Goal: Information Seeking & Learning: Find specific fact

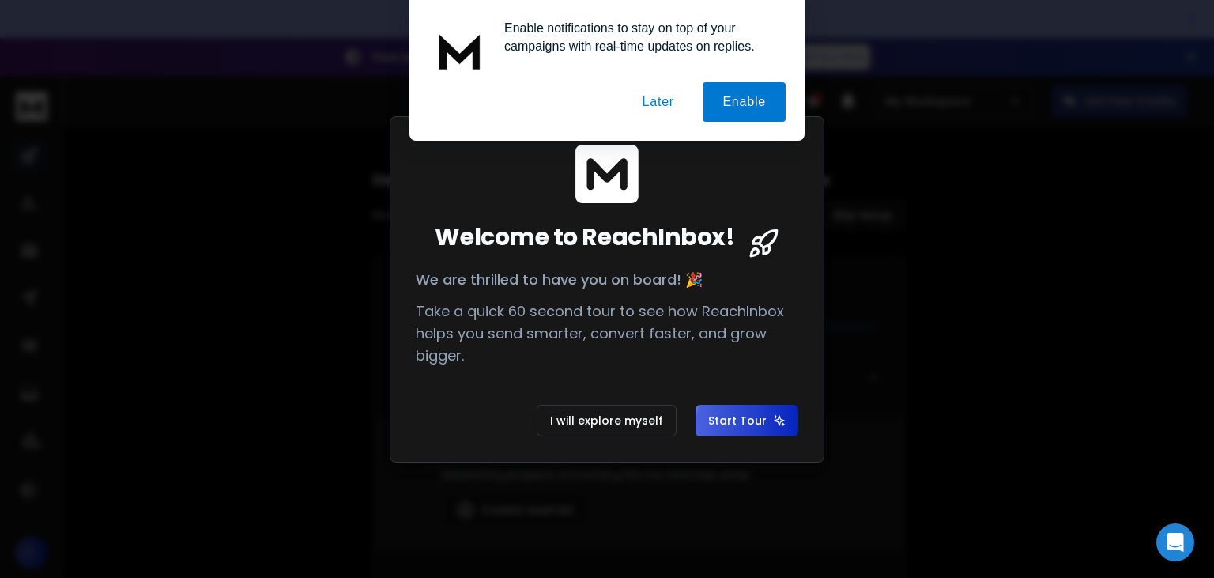
click at [659, 103] on button "Later" at bounding box center [657, 102] width 71 height 40
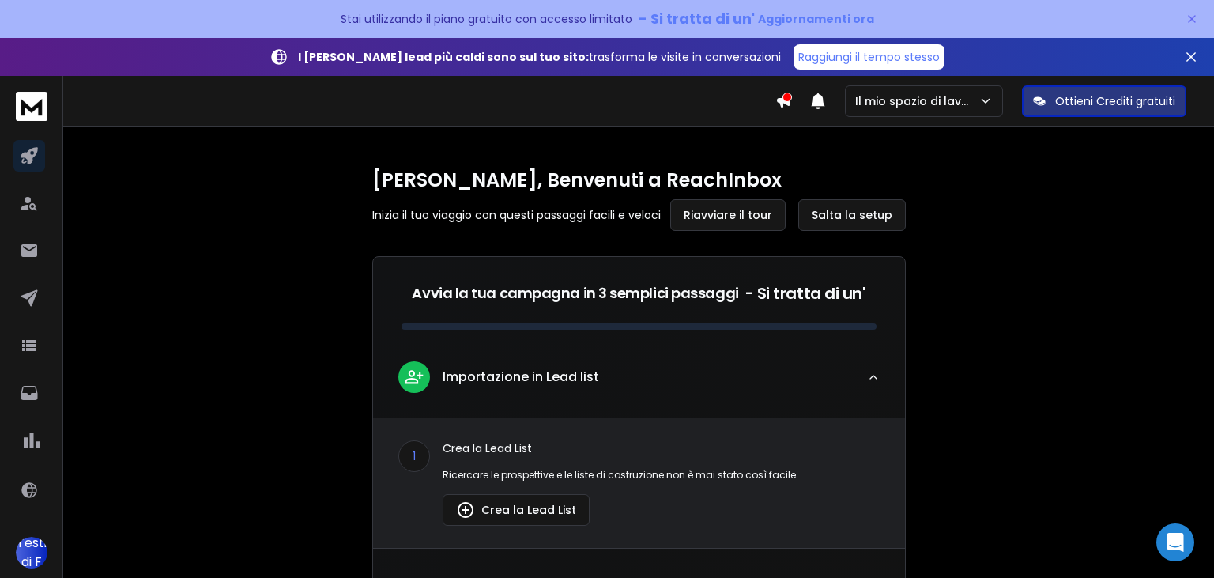
scroll to position [167, 0]
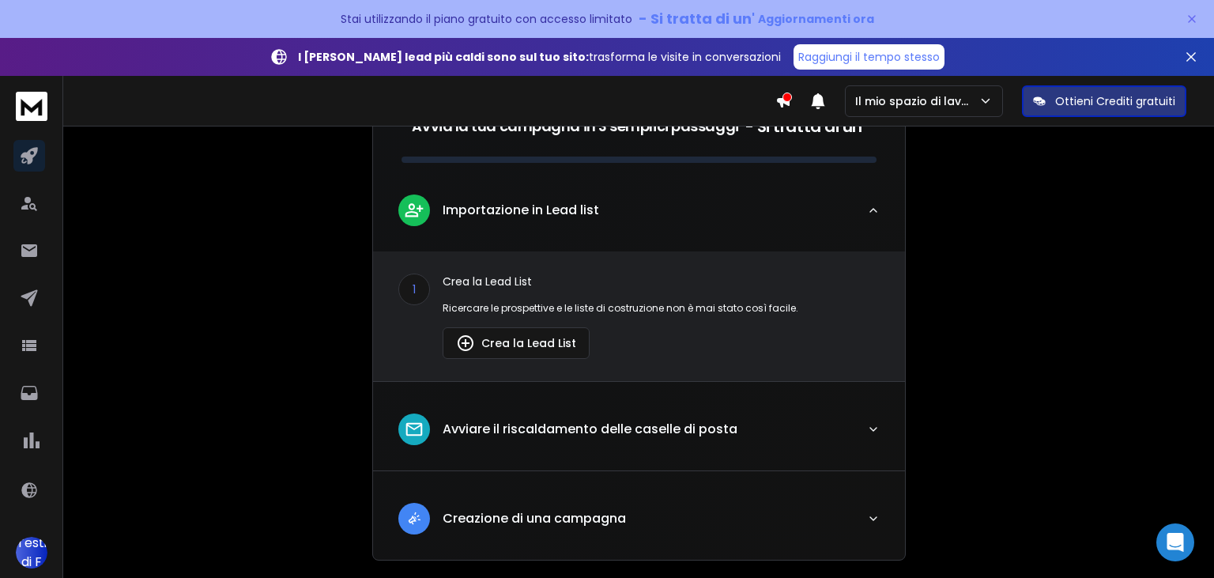
click at [870, 424] on icon "button" at bounding box center [873, 429] width 13 height 13
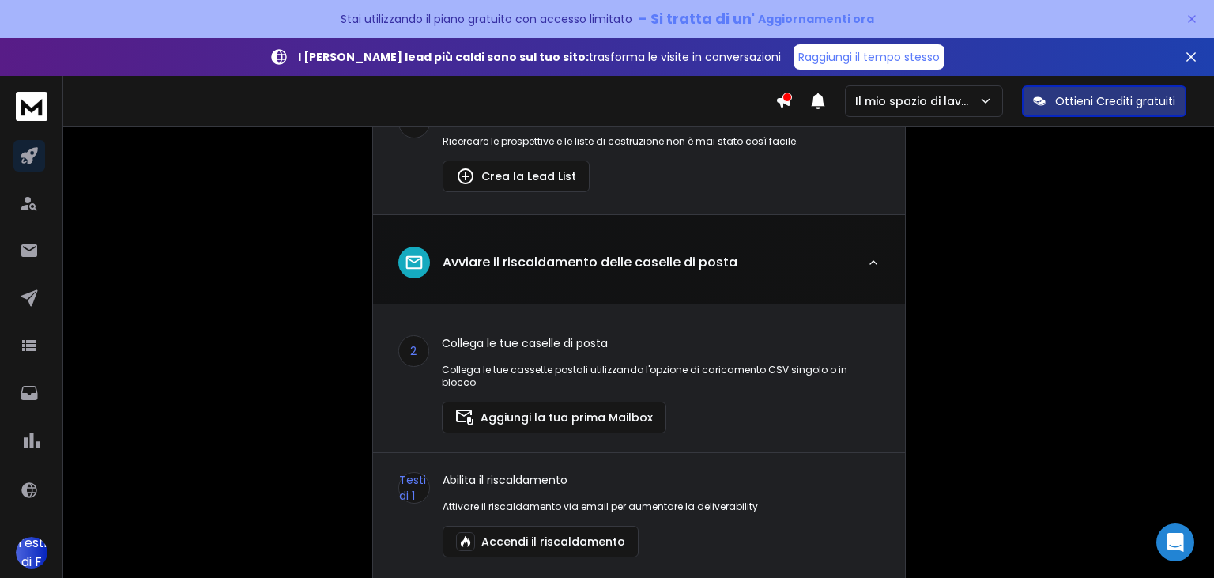
scroll to position [0, 0]
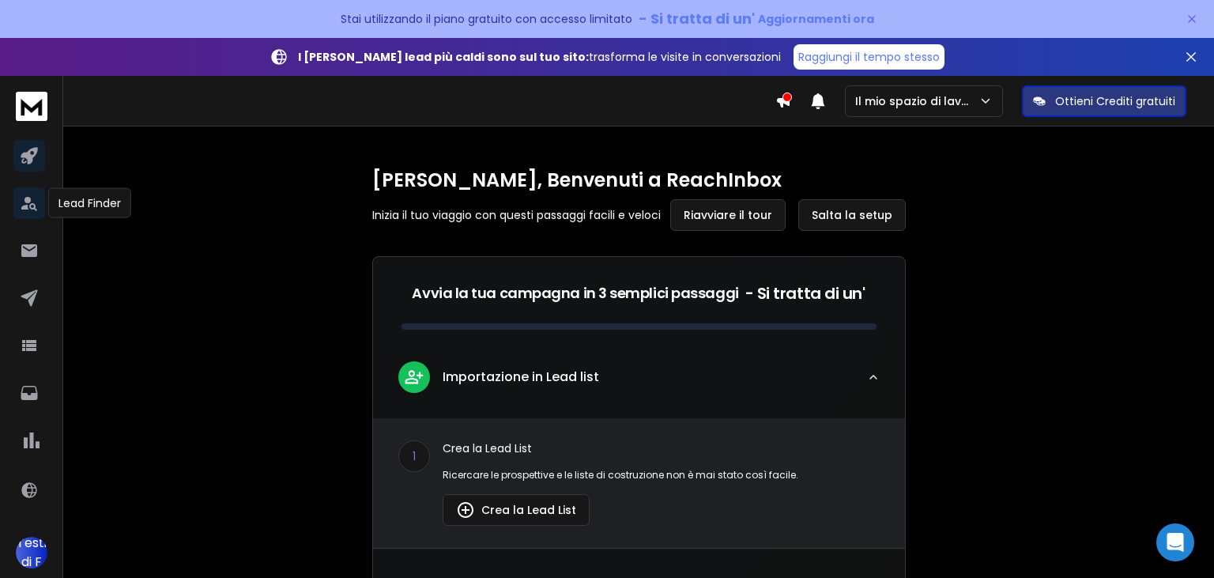
click at [27, 200] on circle at bounding box center [28, 200] width 6 height 6
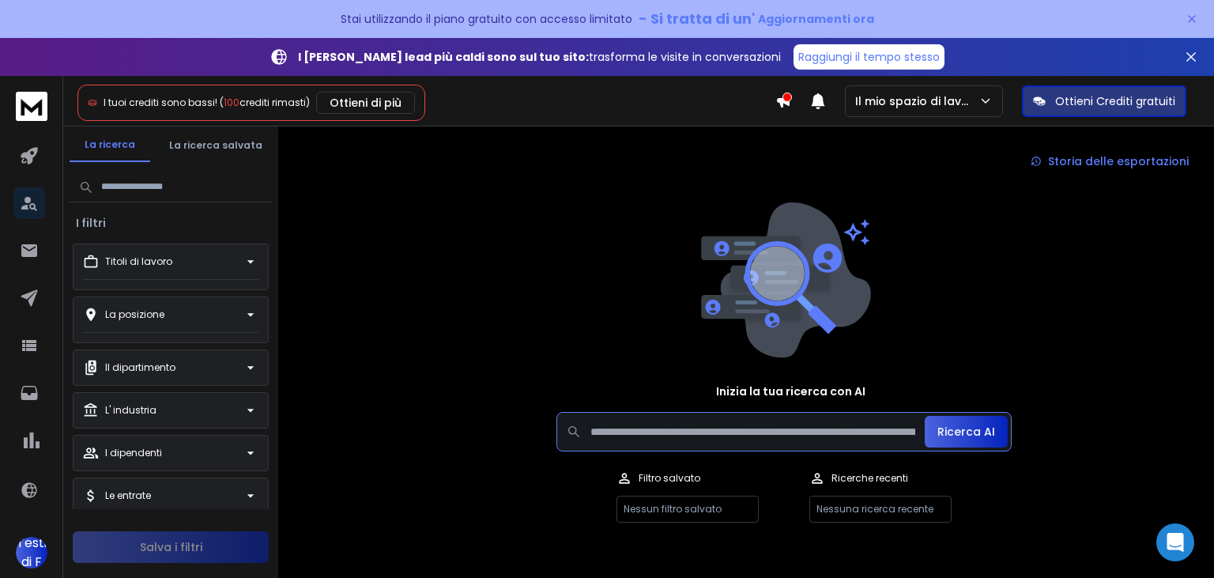
click at [162, 188] on input at bounding box center [171, 187] width 202 height 32
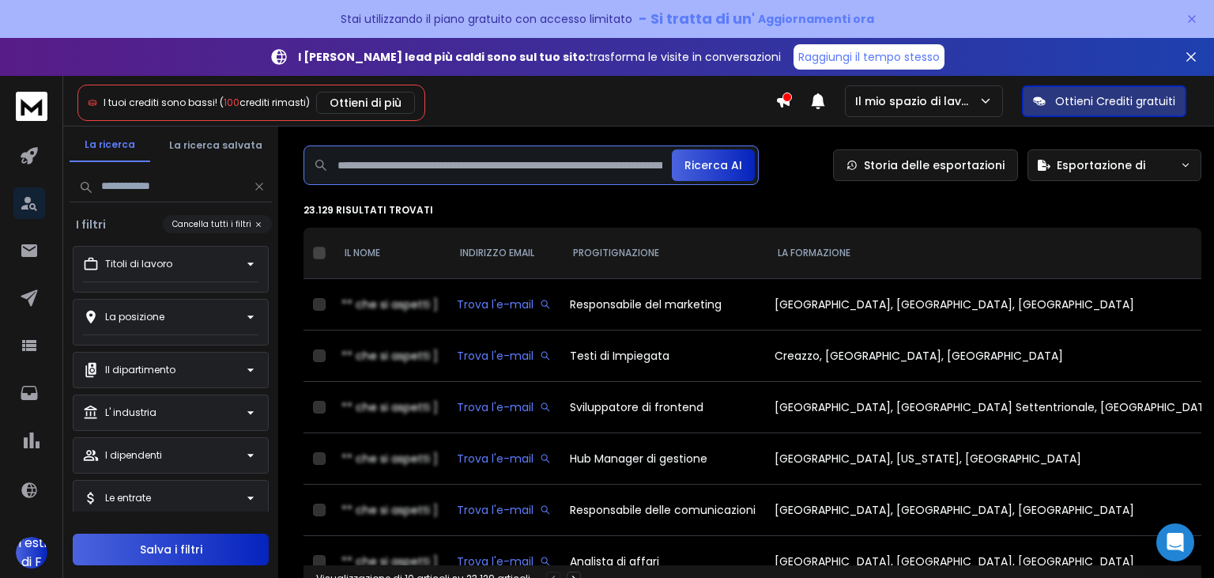
type input "**********"
click at [250, 314] on icon at bounding box center [251, 317] width 16 height 16
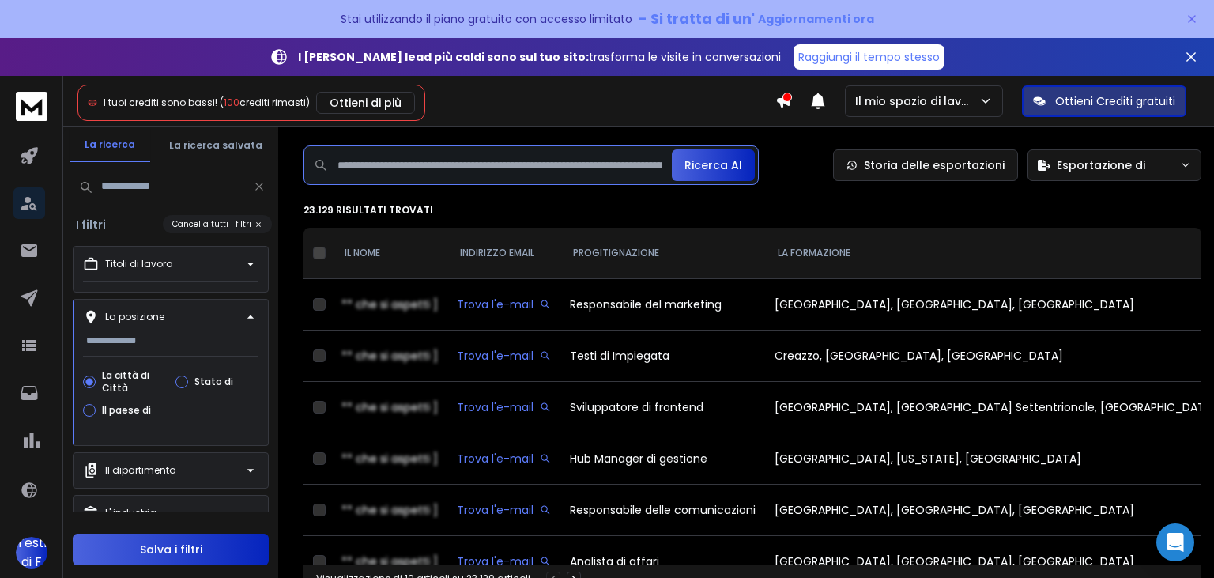
click at [282, 315] on div "**********" at bounding box center [607, 289] width 1214 height 578
click at [147, 343] on input at bounding box center [170, 341] width 175 height 32
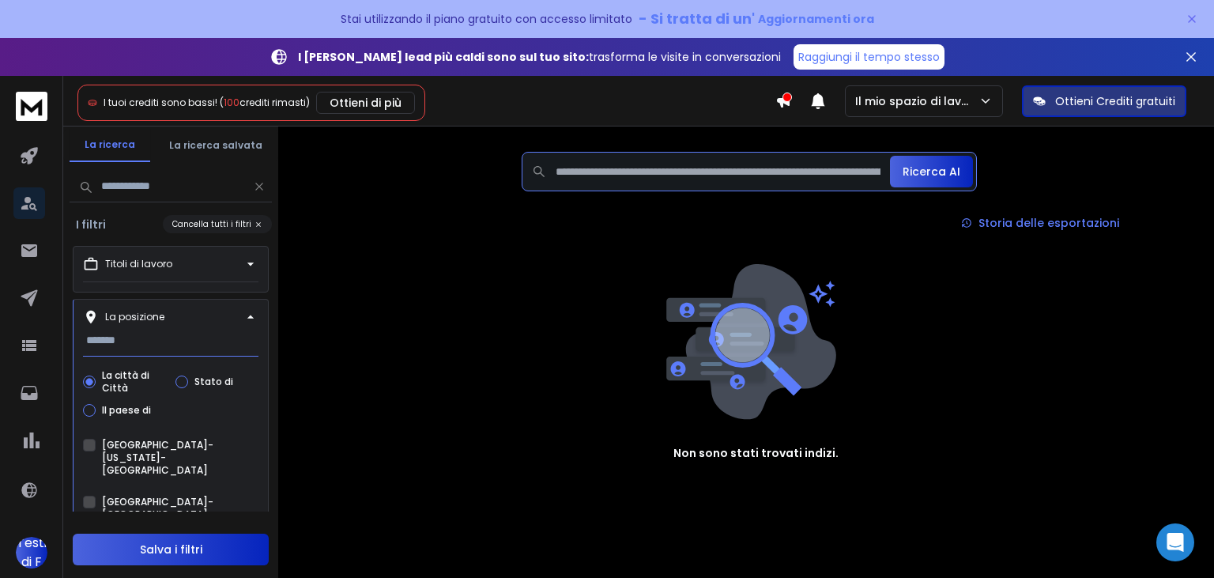
type input "*******"
click at [194, 496] on label "[GEOGRAPHIC_DATA]-[GEOGRAPHIC_DATA]-[GEOGRAPHIC_DATA]" at bounding box center [180, 515] width 157 height 38
click at [96, 496] on Ravenna-Italy "[GEOGRAPHIC_DATA]-[GEOGRAPHIC_DATA]-[GEOGRAPHIC_DATA]" at bounding box center [89, 502] width 13 height 13
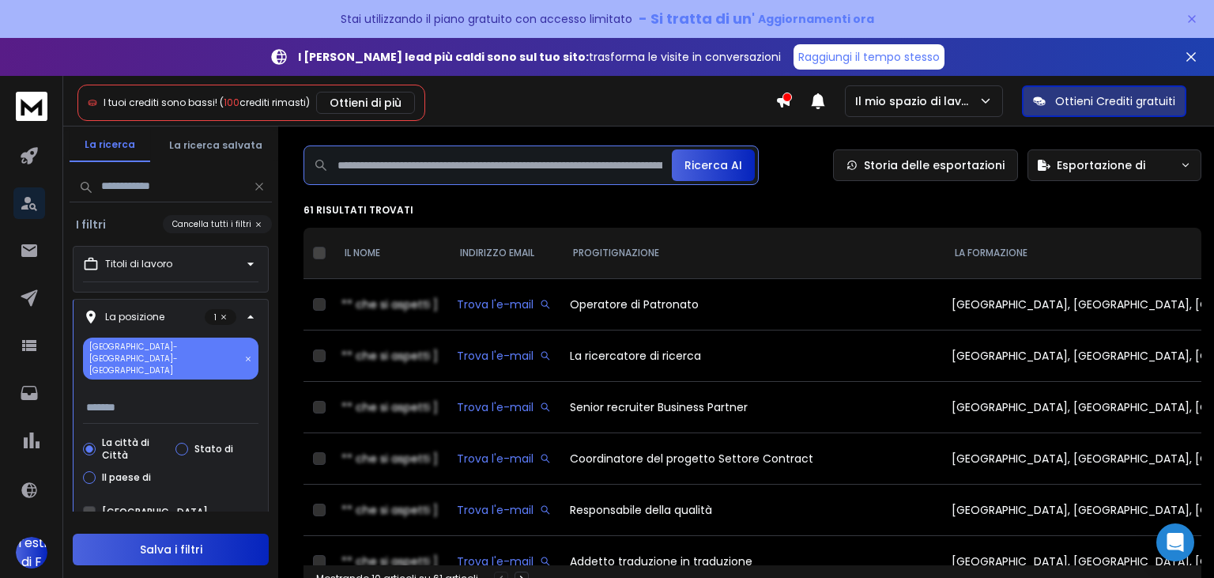
click at [209, 263] on div "Titoli di lavoro" at bounding box center [170, 264] width 175 height 16
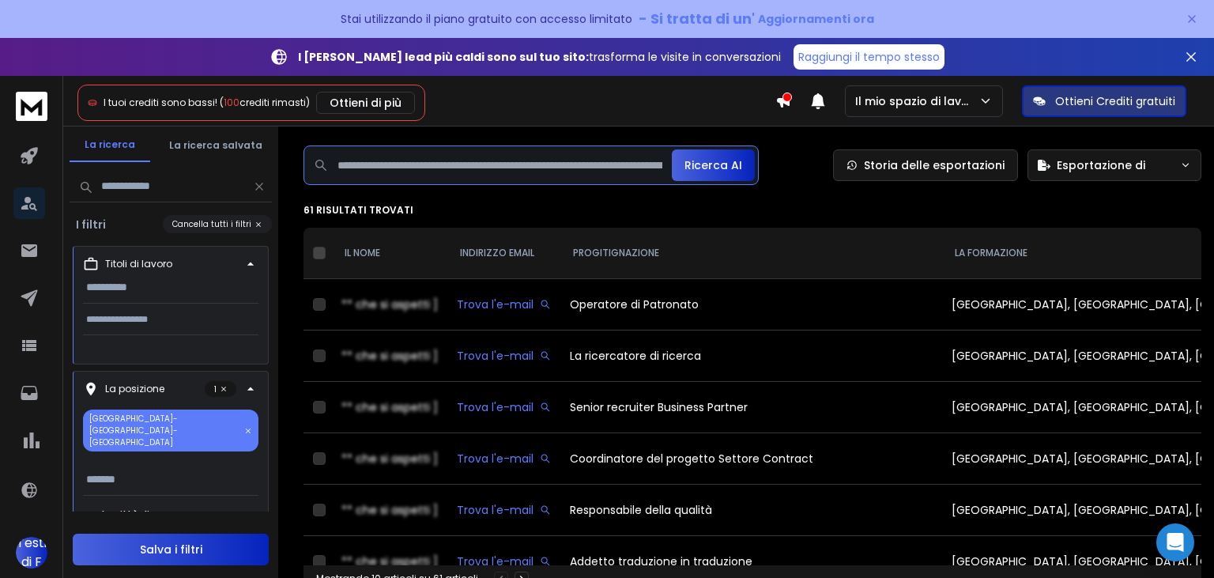
type input "*********"
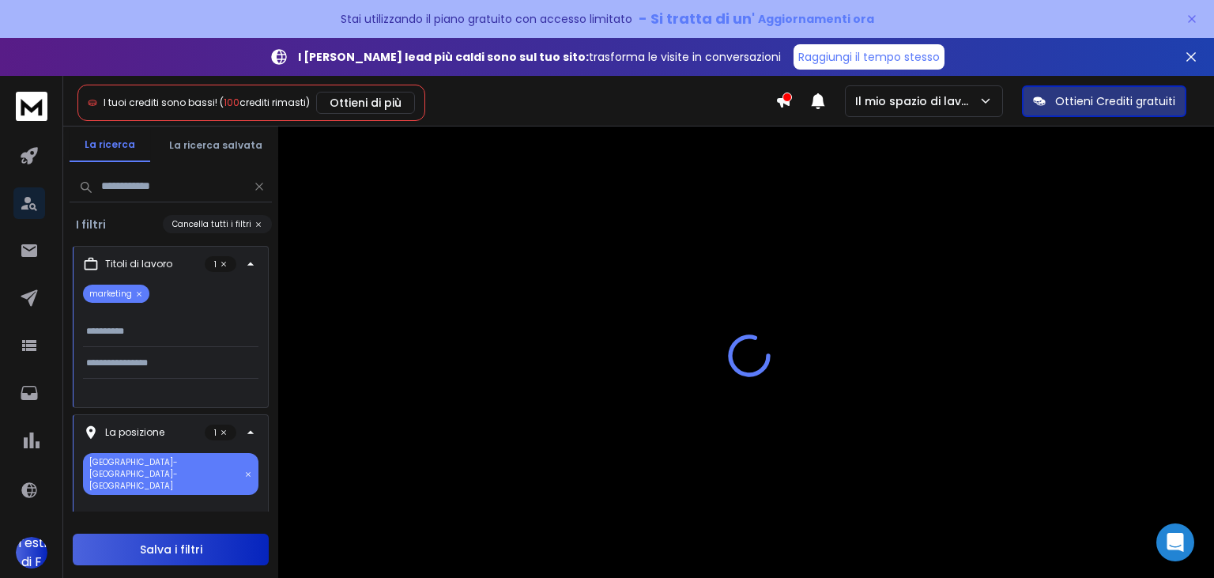
click at [165, 543] on button "Salva i filtri" at bounding box center [171, 550] width 196 height 32
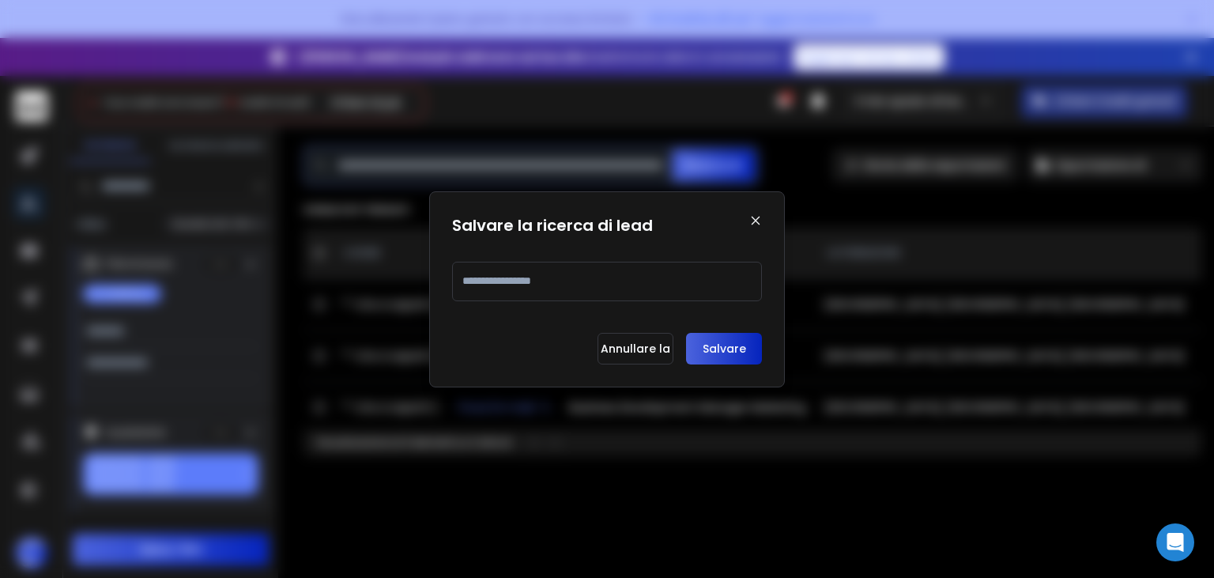
click at [754, 217] on icon at bounding box center [755, 220] width 13 height 13
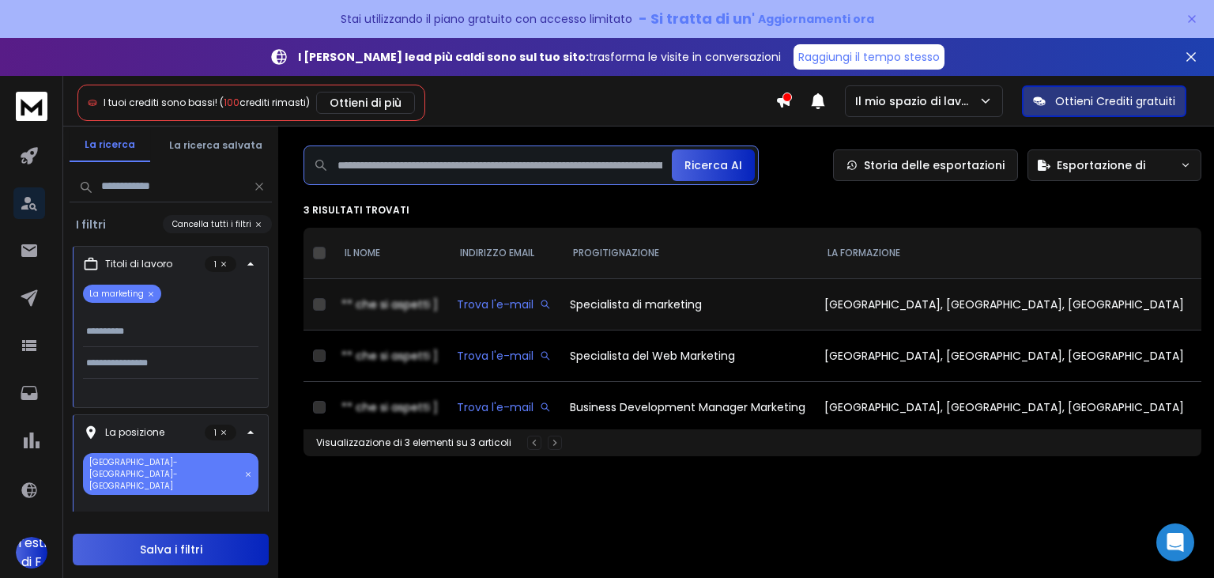
click at [492, 304] on div "Trova l'e-mail" at bounding box center [504, 304] width 94 height 16
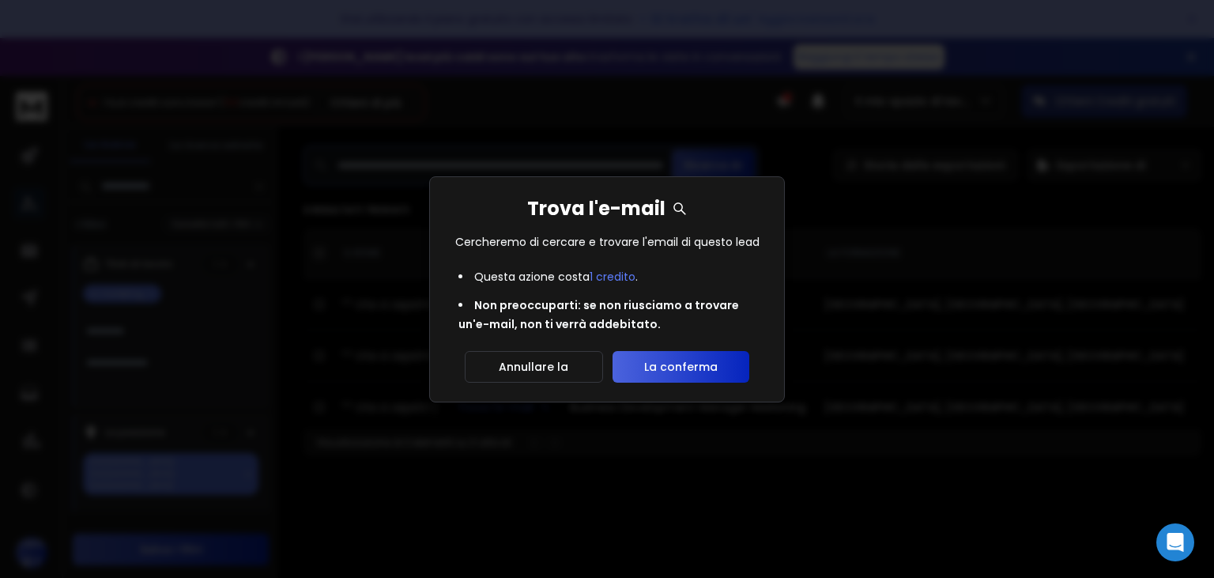
click at [666, 372] on button "La conferma" at bounding box center [681, 367] width 137 height 32
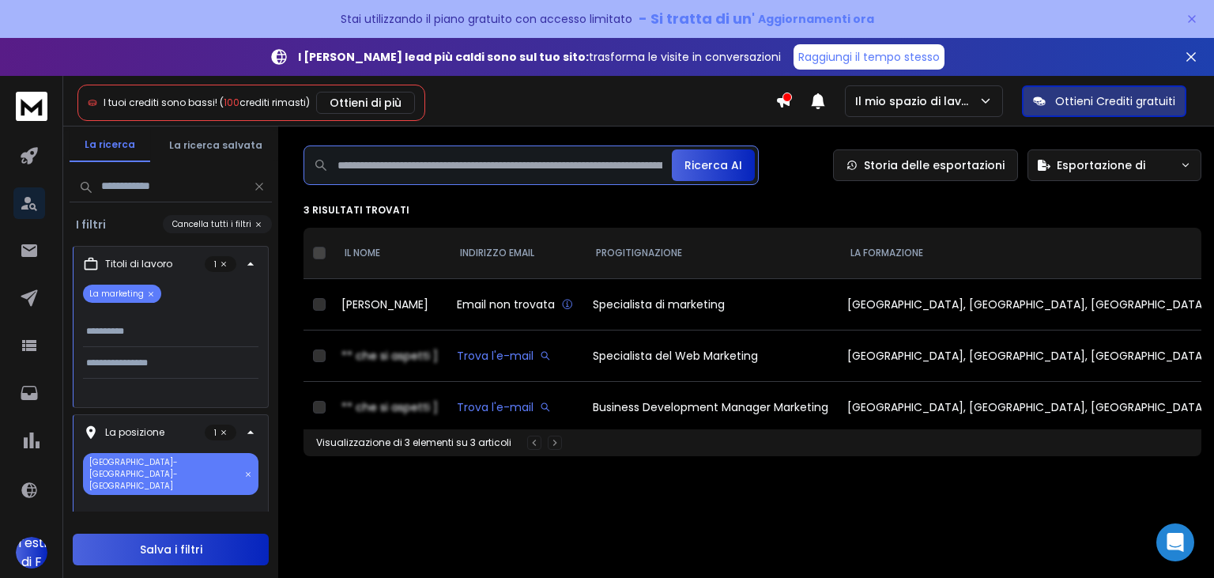
click at [227, 187] on input "**********" at bounding box center [171, 187] width 202 height 32
click at [199, 553] on button "Salva i filtri" at bounding box center [171, 550] width 196 height 32
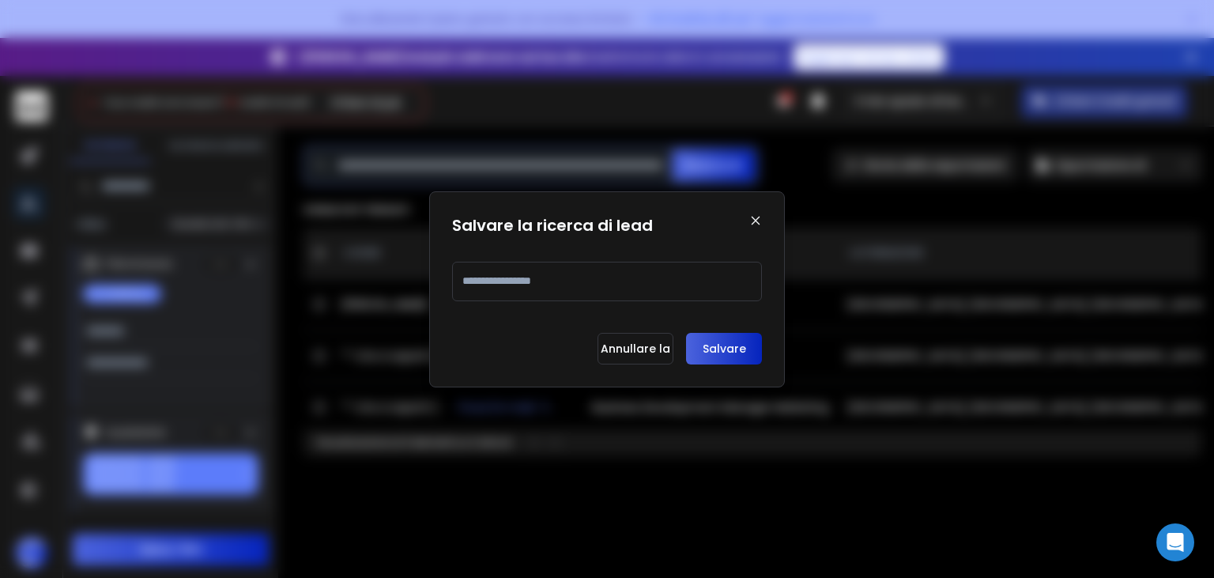
click at [755, 218] on icon at bounding box center [755, 220] width 13 height 13
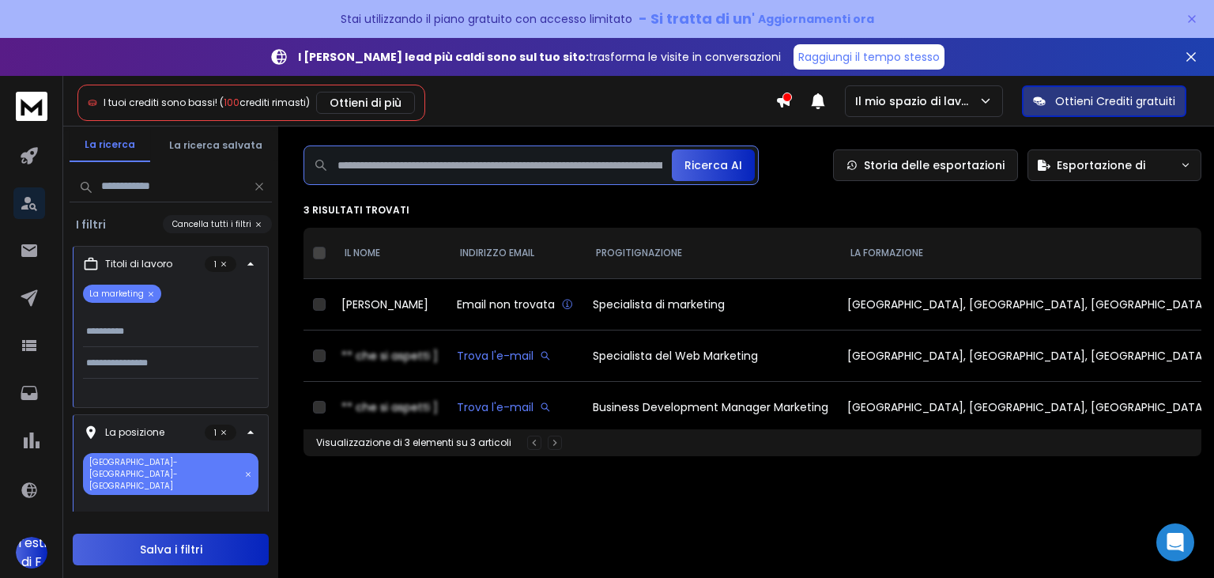
click at [244, 470] on icon at bounding box center [248, 474] width 8 height 8
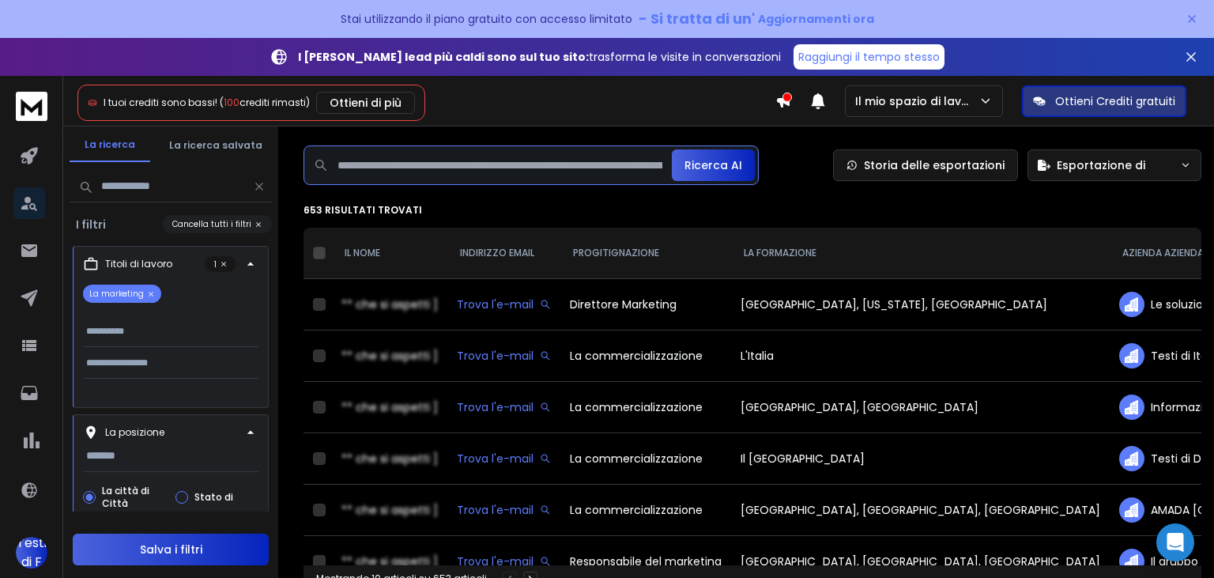
click at [152, 292] on p "La marketing" at bounding box center [122, 294] width 78 height 18
click at [147, 292] on icon at bounding box center [151, 294] width 8 height 8
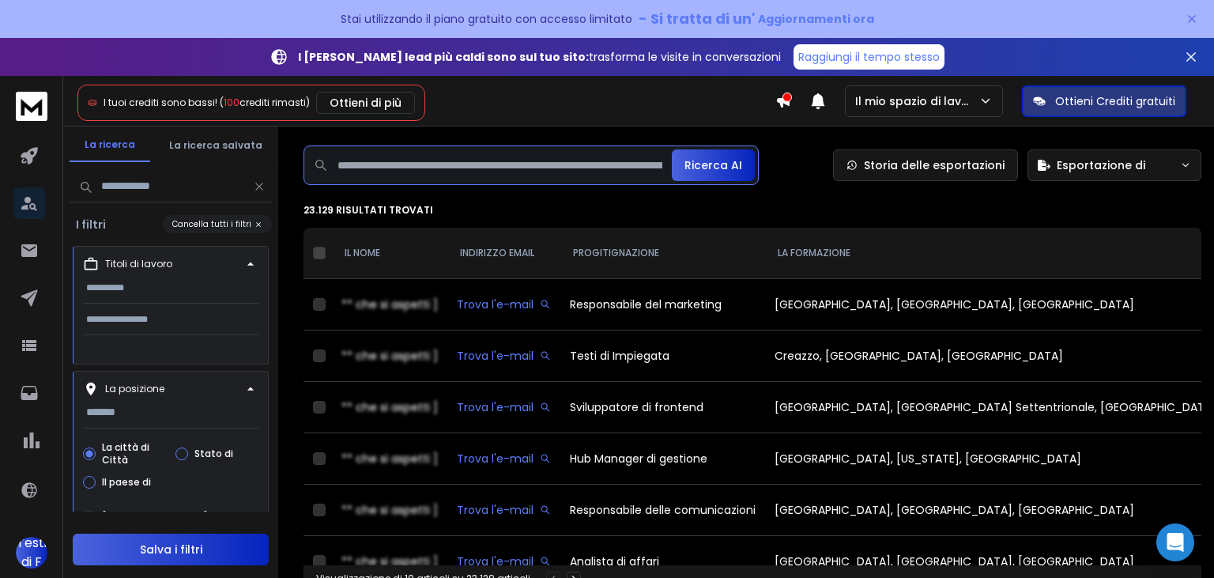
click at [409, 160] on textarea at bounding box center [500, 165] width 325 height 32
type textarea "*********"
click at [737, 170] on button "Ricerca AI" at bounding box center [715, 165] width 83 height 32
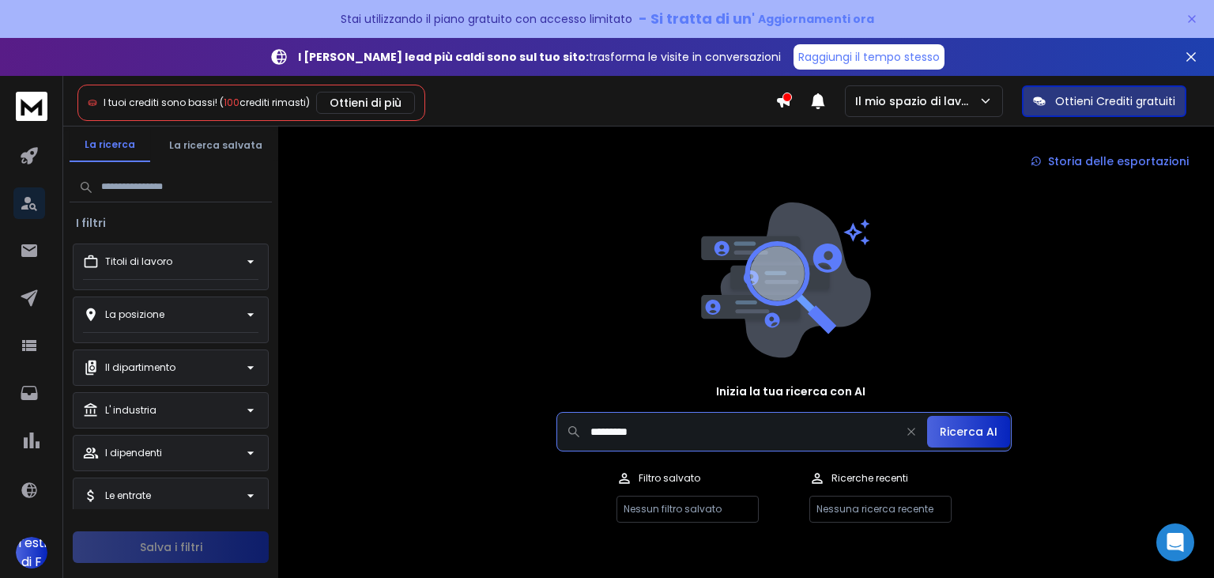
click at [185, 182] on input at bounding box center [171, 187] width 202 height 32
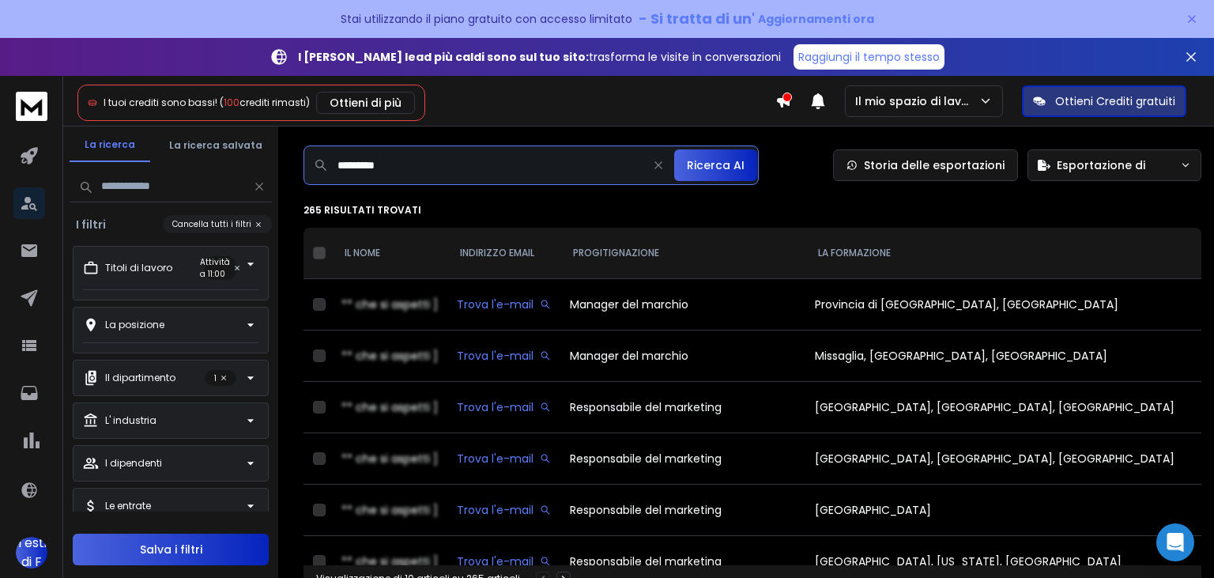
type input "**********"
click at [660, 167] on icon at bounding box center [658, 164] width 7 height 7
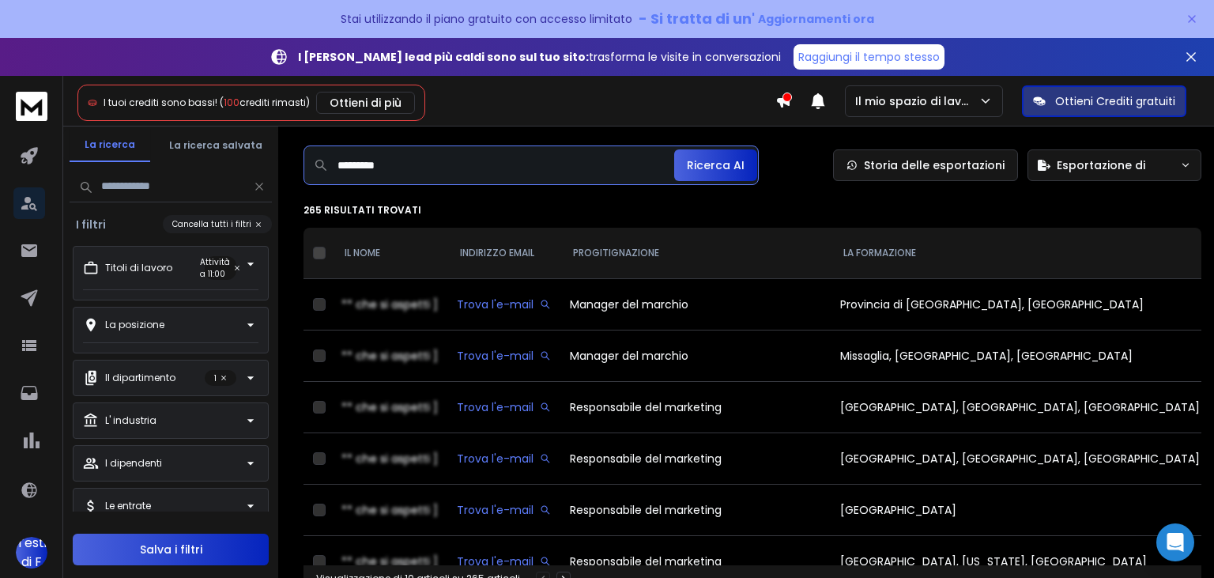
click at [258, 187] on icon at bounding box center [259, 186] width 13 height 13
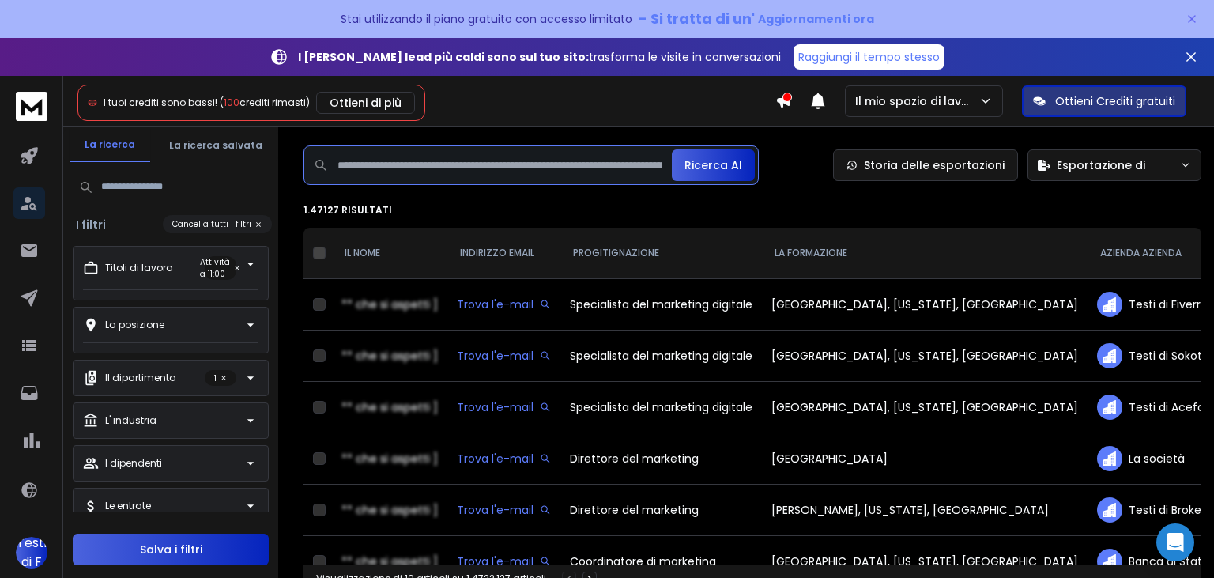
click at [167, 191] on input at bounding box center [171, 187] width 202 height 32
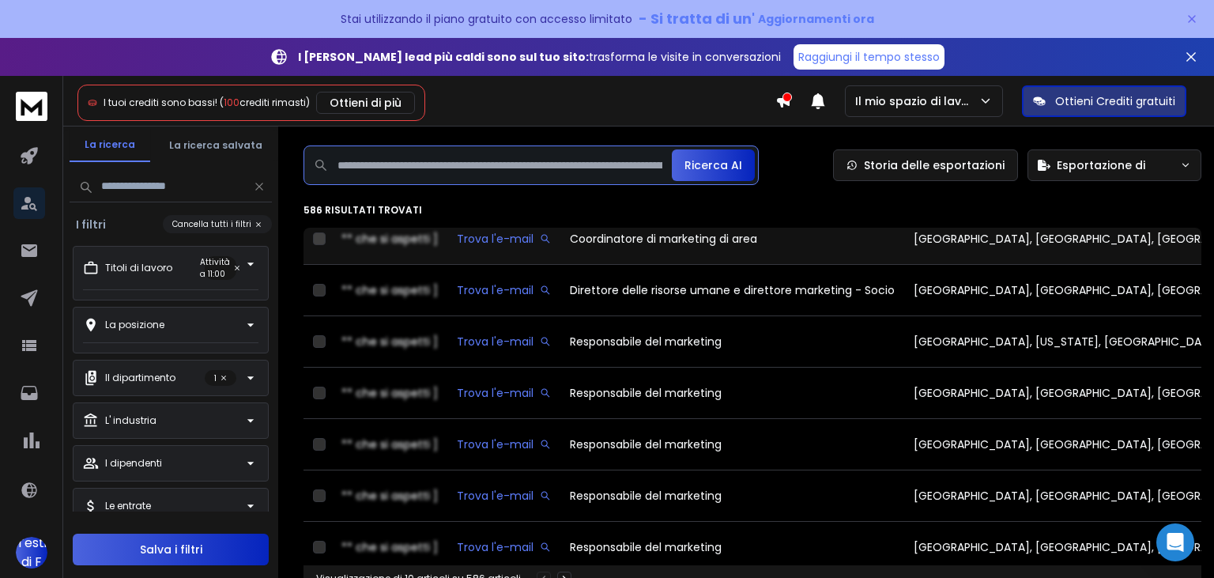
scroll to position [221, 0]
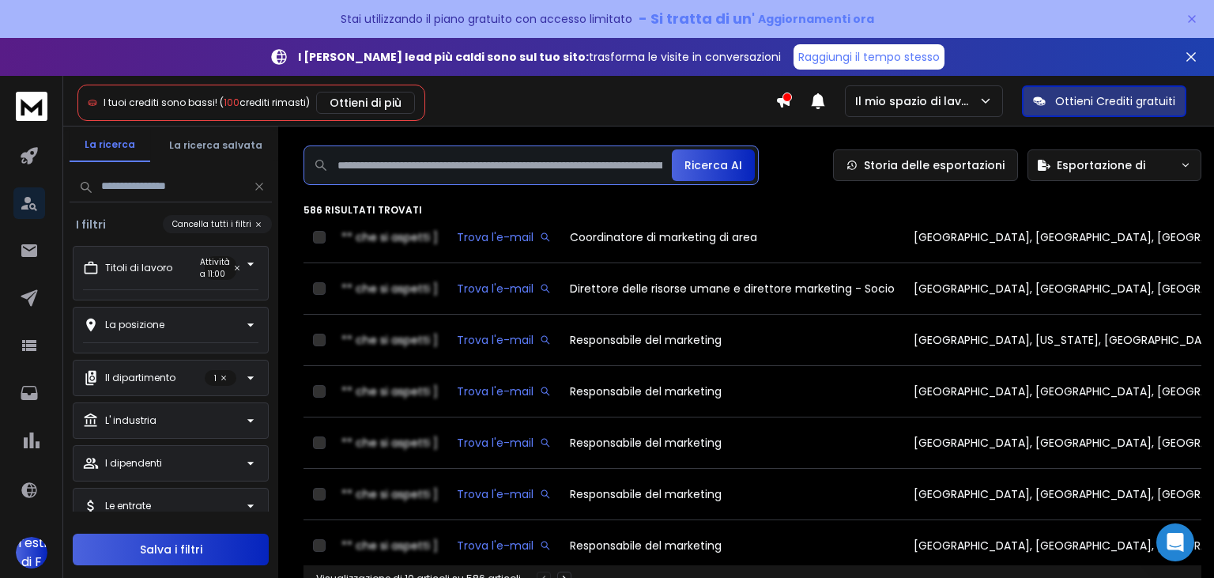
type input "**********"
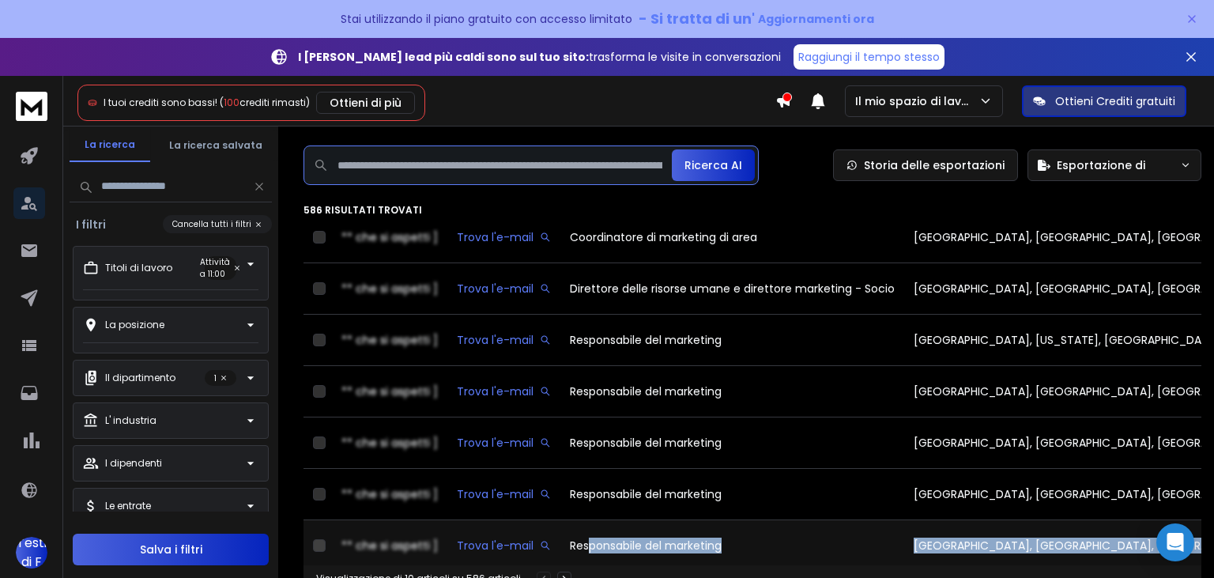
drag, startPoint x: 587, startPoint y: 572, endPoint x: 588, endPoint y: 553, distance: 19.0
click at [588, 553] on div "Il NOME INDIRIZZO EMAIL PROGITIGNAZIONE La FORMAZIONE AZIENDA AZIENDA EMPLOYEES…" at bounding box center [753, 431] width 898 height 406
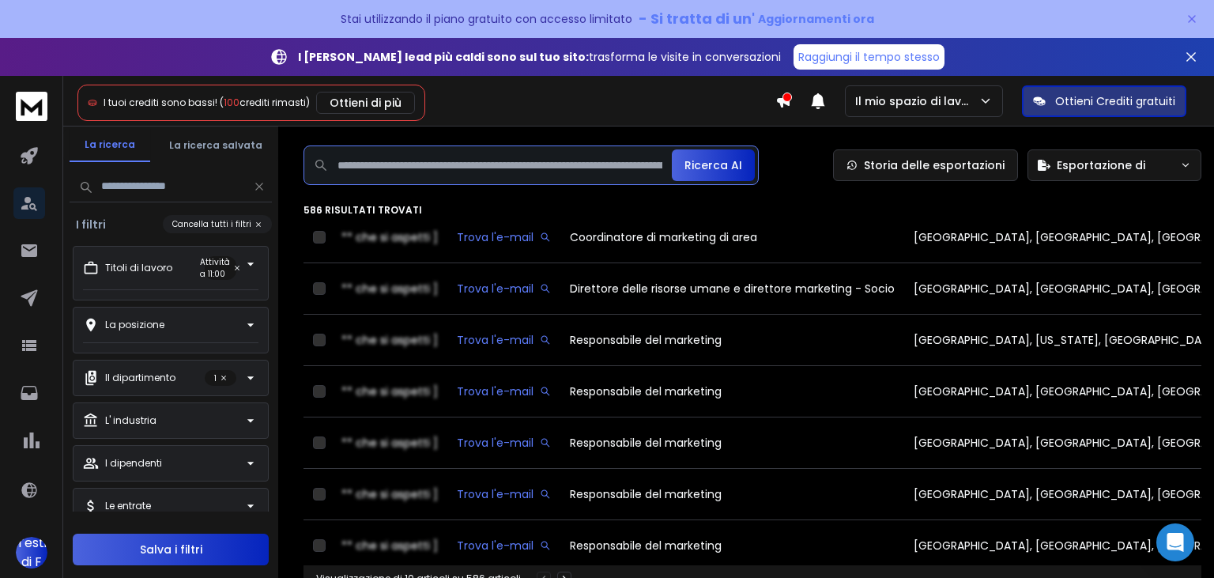
click at [1188, 51] on icon at bounding box center [1191, 57] width 14 height 14
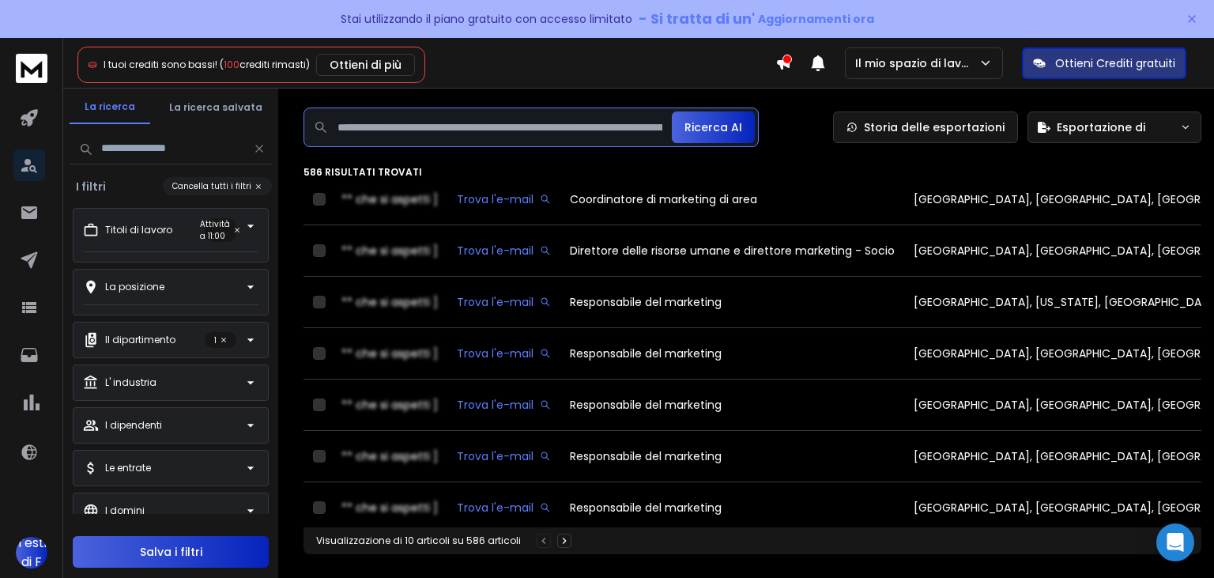
click at [558, 545] on icon at bounding box center [564, 540] width 13 height 13
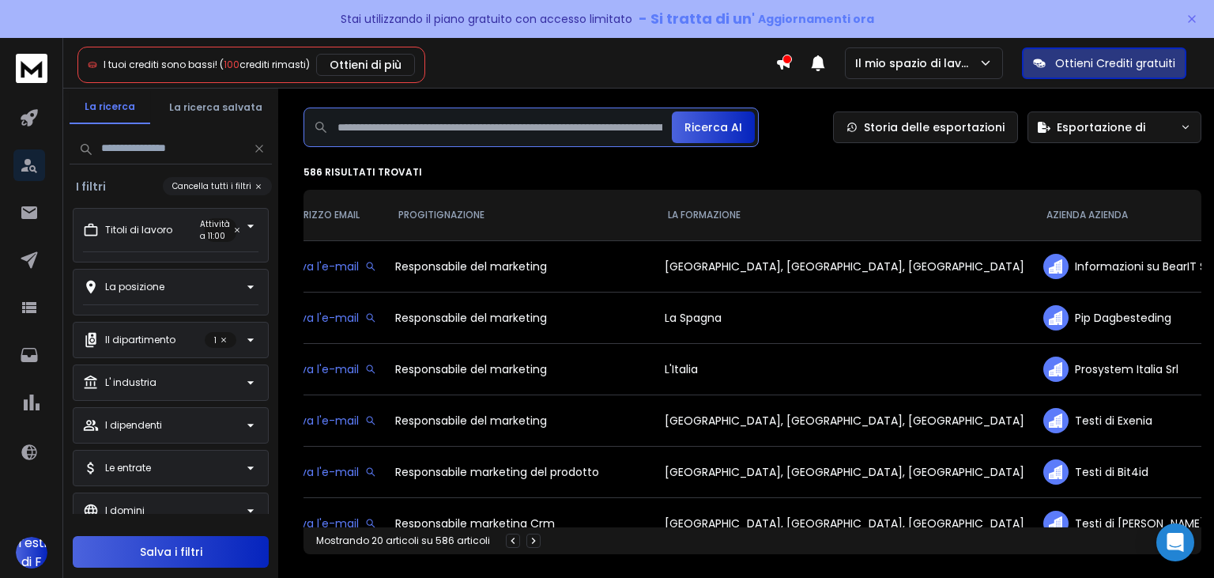
scroll to position [0, 0]
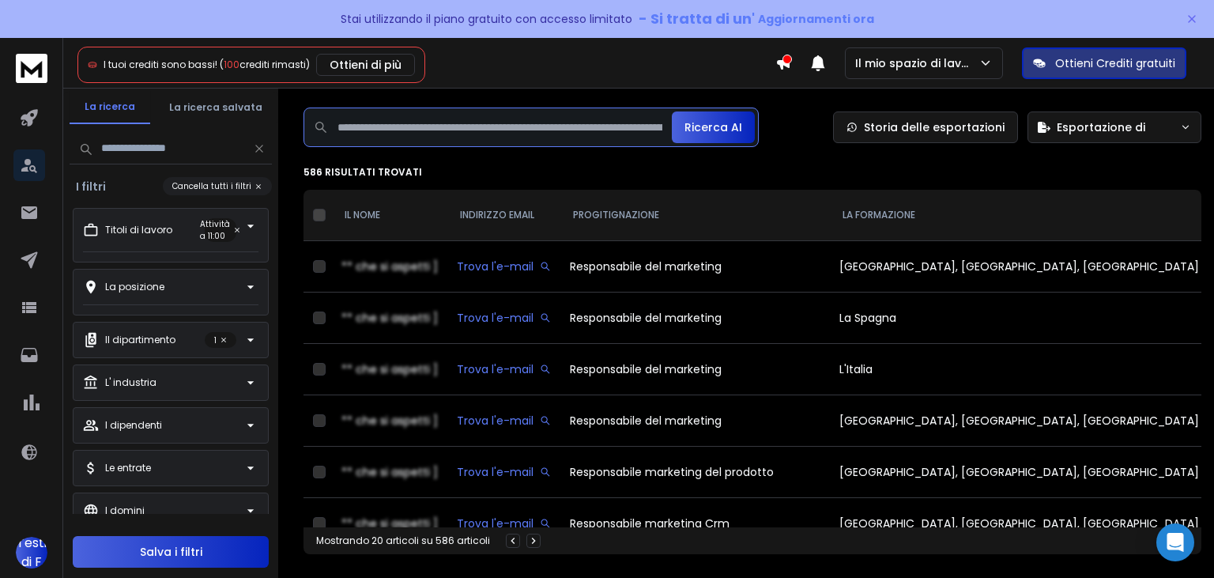
click at [258, 151] on icon at bounding box center [259, 148] width 13 height 13
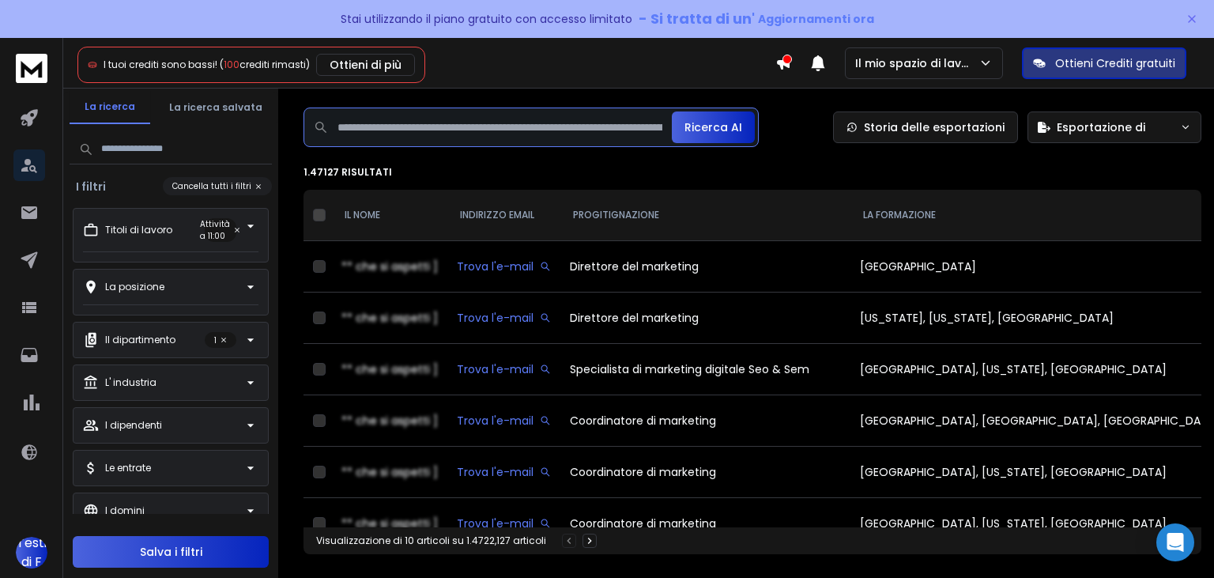
click at [182, 149] on input at bounding box center [171, 149] width 202 height 32
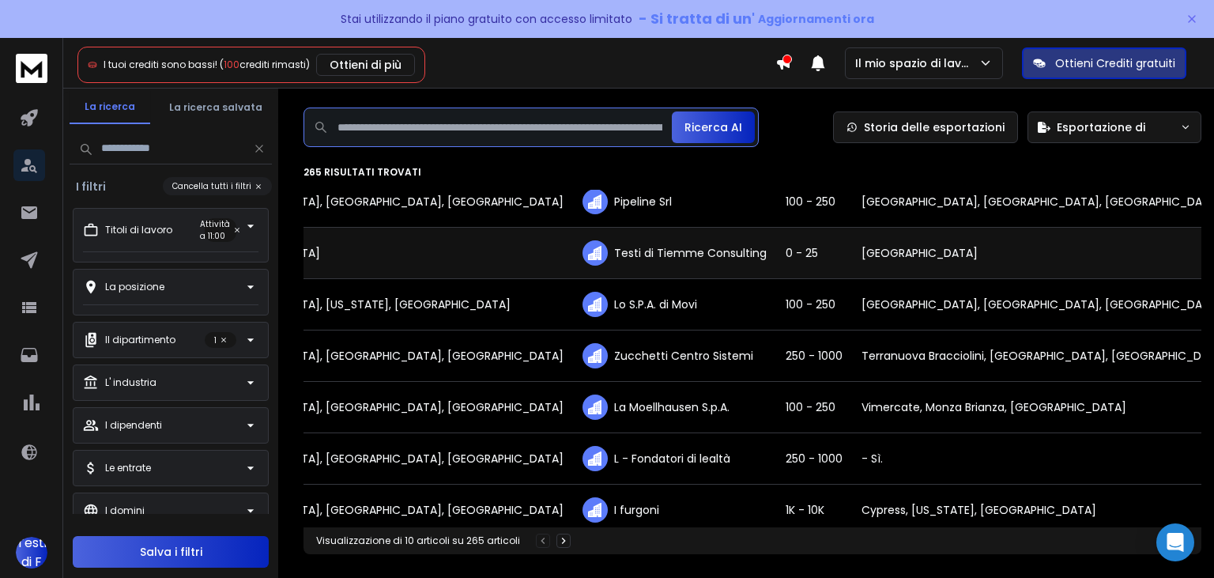
scroll to position [221, 611]
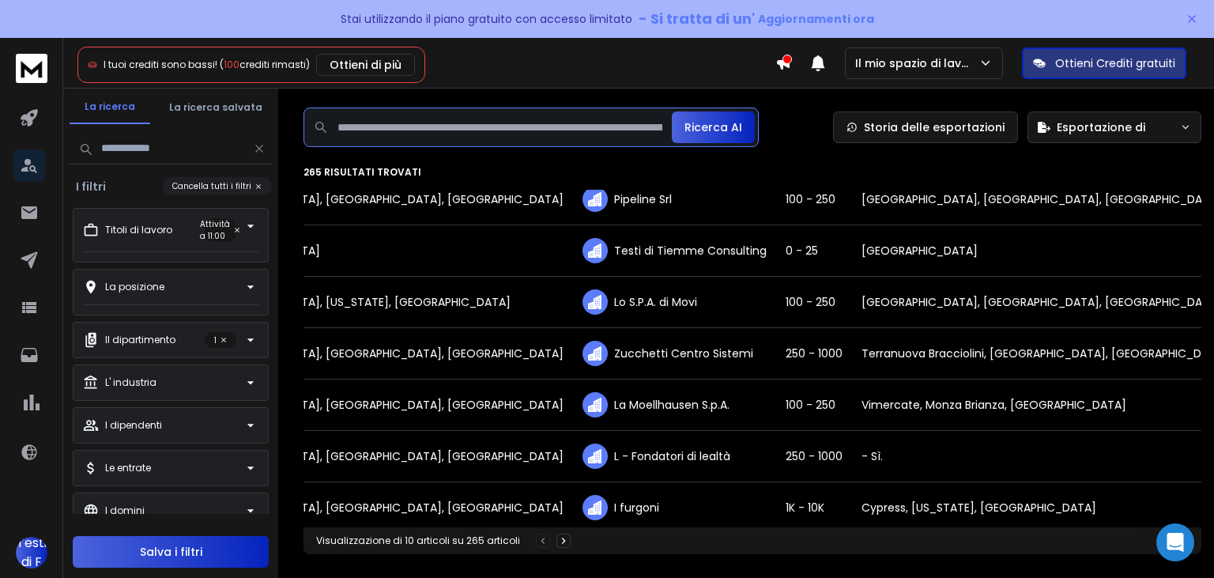
type input "**********"
click at [559, 541] on icon at bounding box center [563, 540] width 13 height 13
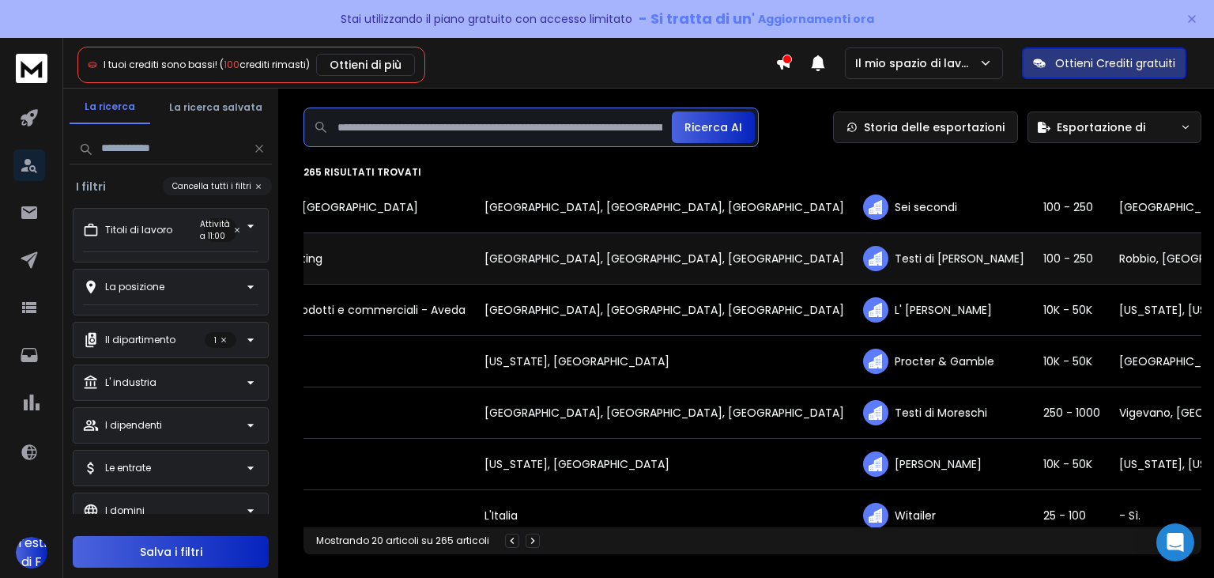
scroll to position [221, 504]
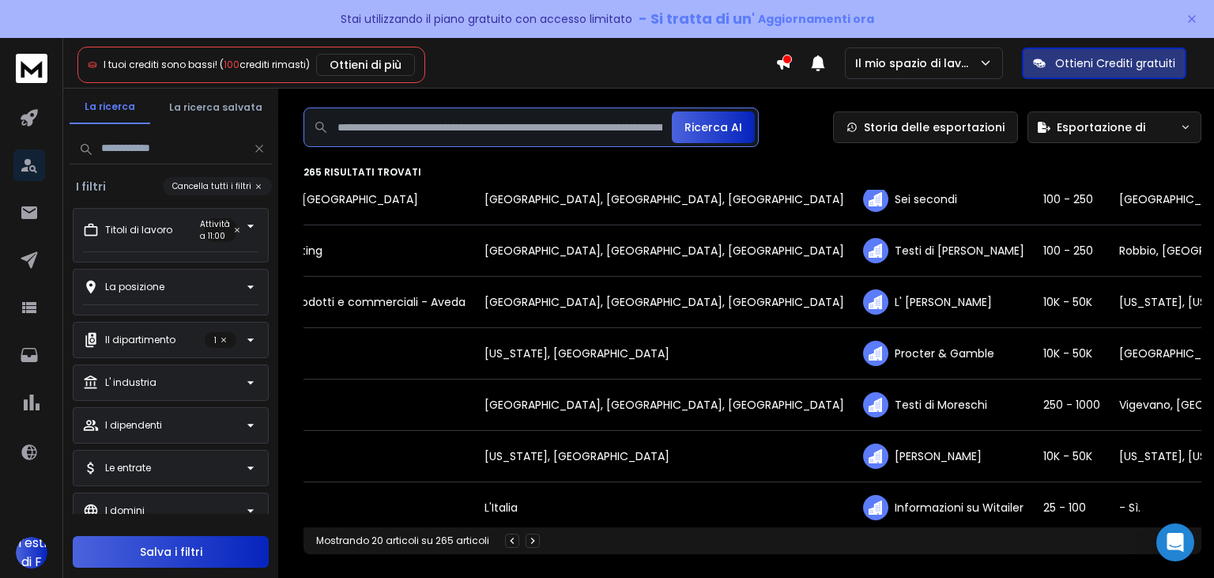
click at [530, 541] on icon at bounding box center [532, 540] width 13 height 13
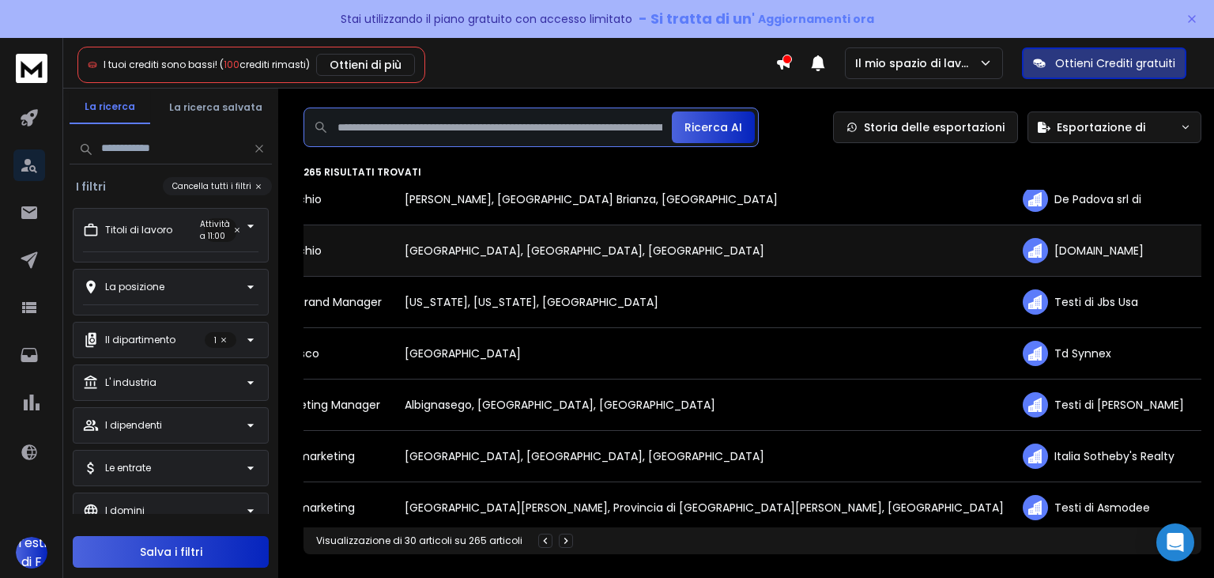
scroll to position [0, 367]
